Goal: Task Accomplishment & Management: Manage account settings

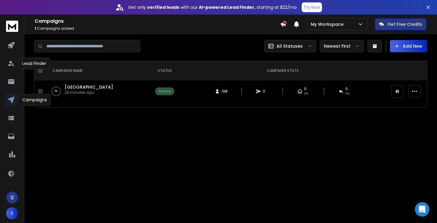
scroll to position [594, 0]
click at [9, 84] on icon at bounding box center [11, 81] width 6 height 5
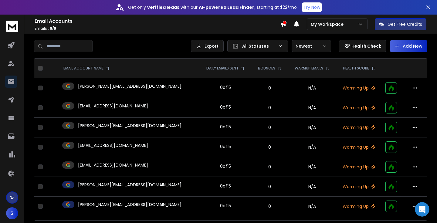
scroll to position [40, 0]
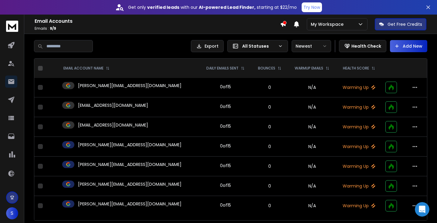
click at [426, 209] on icon "Open Intercom Messenger" at bounding box center [423, 210] width 10 height 10
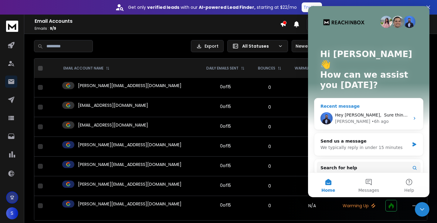
click at [383, 118] on div "[PERSON_NAME] • 6h ago" at bounding box center [372, 121] width 75 height 6
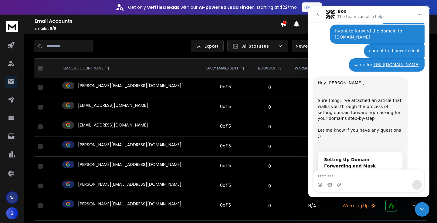
scroll to position [594, 0]
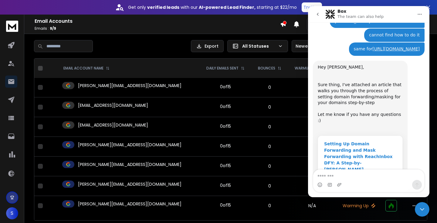
click at [355, 141] on div "Setting Up Domain Forwarding and Mask Forwarding with ReachInbox DFY: A Step-by…" at bounding box center [360, 157] width 72 height 32
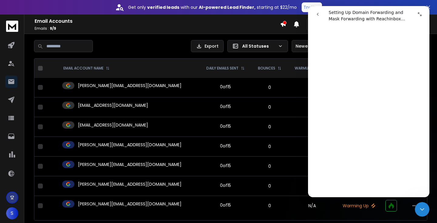
scroll to position [194, 0]
click at [427, 209] on div "Close Intercom Messenger" at bounding box center [422, 209] width 15 height 15
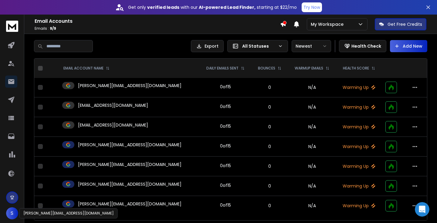
click at [13, 216] on span "S" at bounding box center [12, 213] width 12 height 12
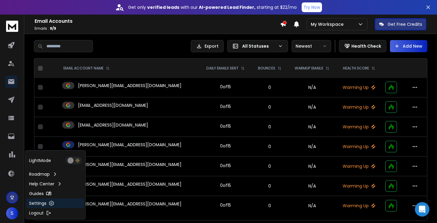
click at [41, 206] on p "Settings" at bounding box center [37, 203] width 17 height 6
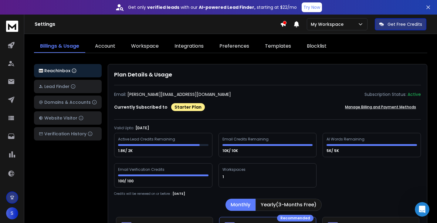
click at [62, 101] on button "Domains & Accounts" at bounding box center [68, 102] width 68 height 13
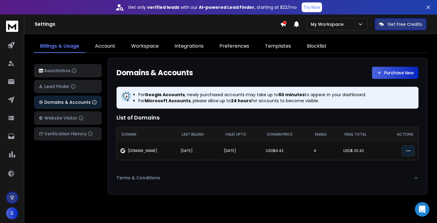
click at [409, 151] on icon "button" at bounding box center [408, 150] width 5 height 5
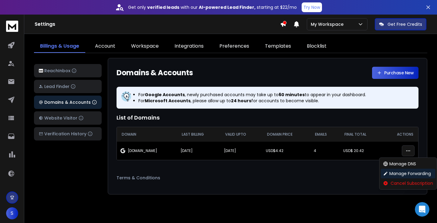
click at [401, 171] on div "Manage Forwarding" at bounding box center [408, 174] width 48 height 6
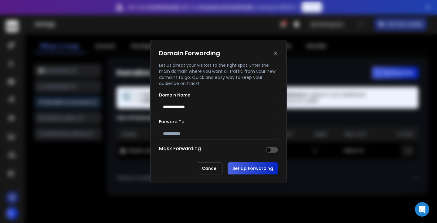
click at [195, 138] on input "Forward To" at bounding box center [218, 134] width 119 height 12
type input "**********"
click at [260, 171] on button "Set Up Forwarding" at bounding box center [253, 168] width 50 height 12
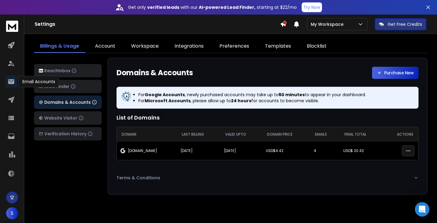
click at [11, 78] on icon at bounding box center [11, 81] width 7 height 7
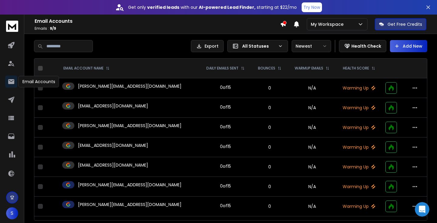
scroll to position [40, 0]
